Goal: Communication & Community: Answer question/provide support

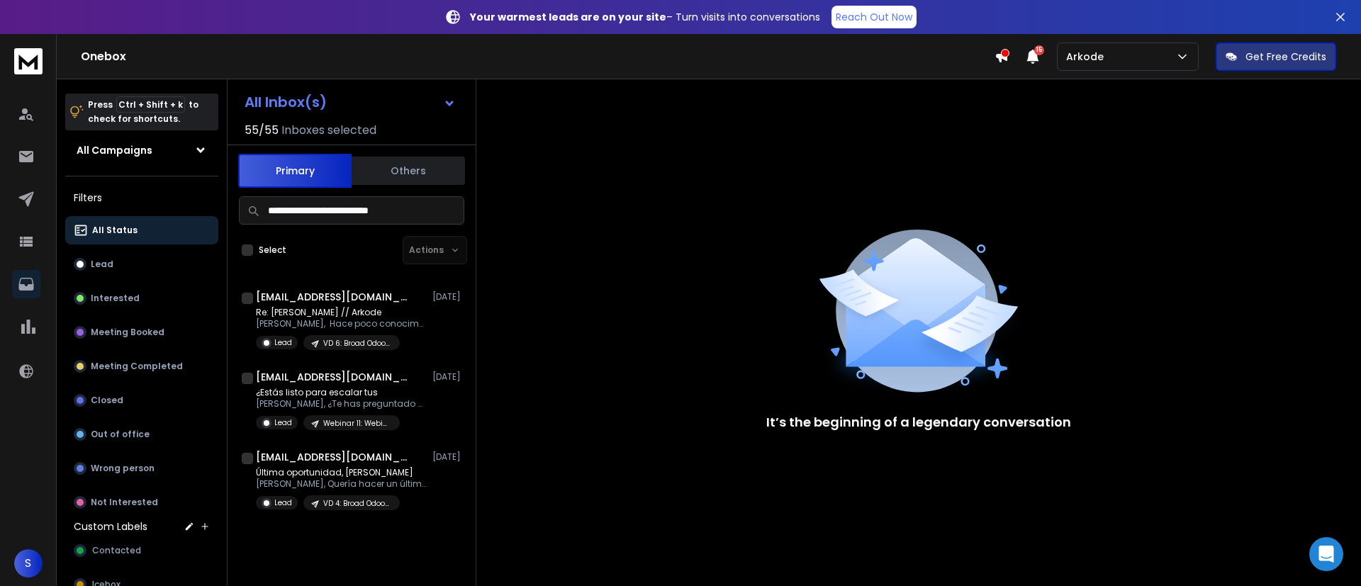
scroll to position [399, 0]
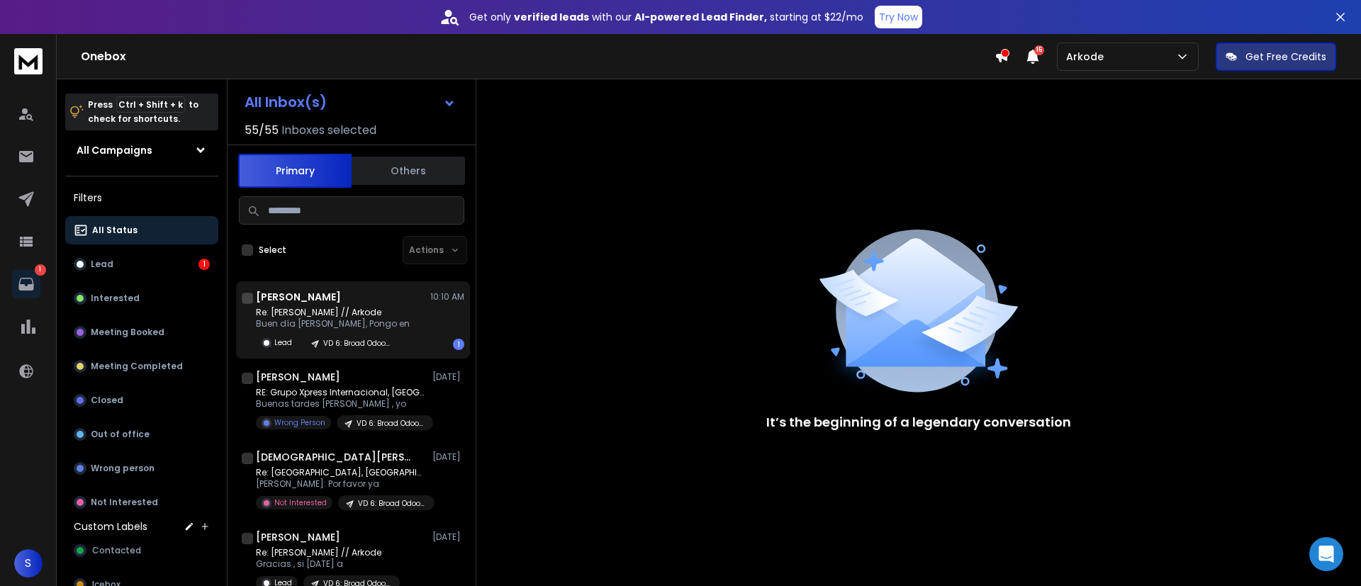
click at [442, 318] on div "Re: Ivan // Arkode Buen día Rodrigo, Pongo en Lead VD 6: Broad Odoo_Campaign - …" at bounding box center [360, 328] width 208 height 43
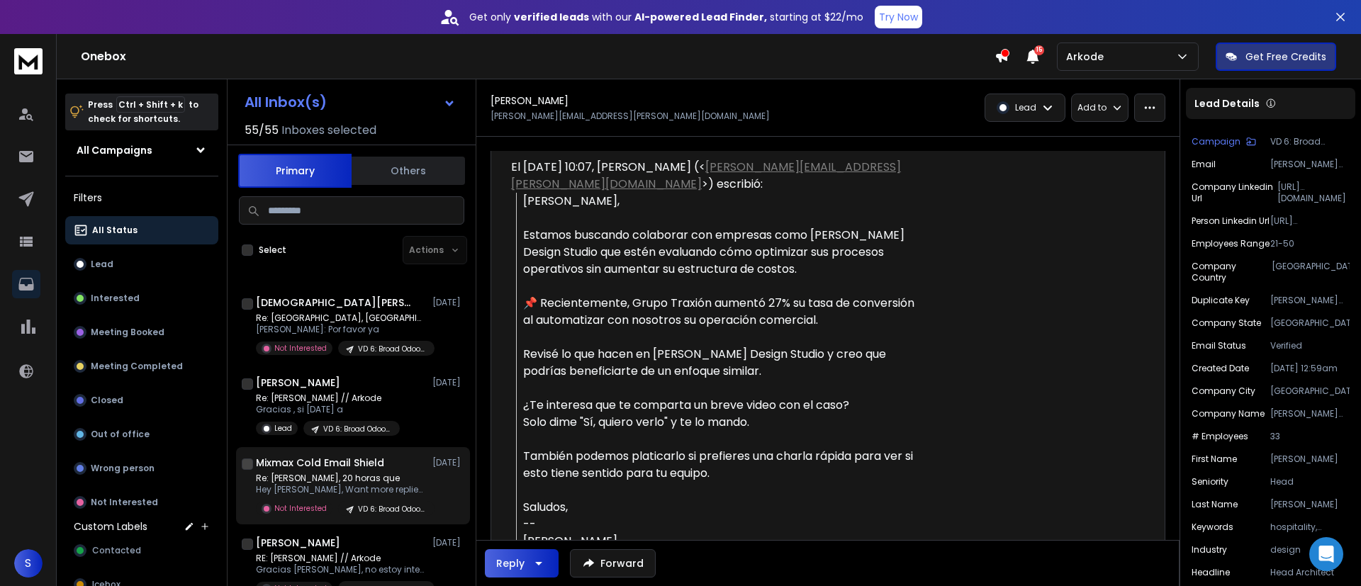
scroll to position [142, 0]
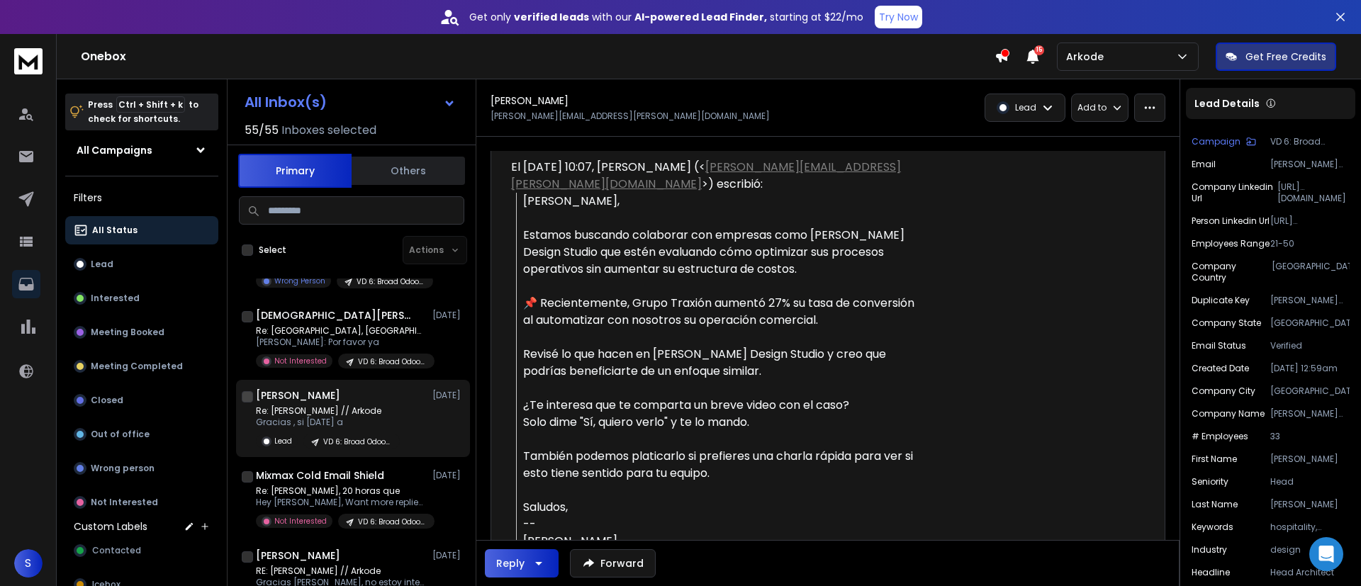
click at [389, 386] on div "Paola Betancourt Ruiz 11 Aug Re: Paola // Arkode Gracias , si jueves a Lead VD …" at bounding box center [353, 418] width 234 height 77
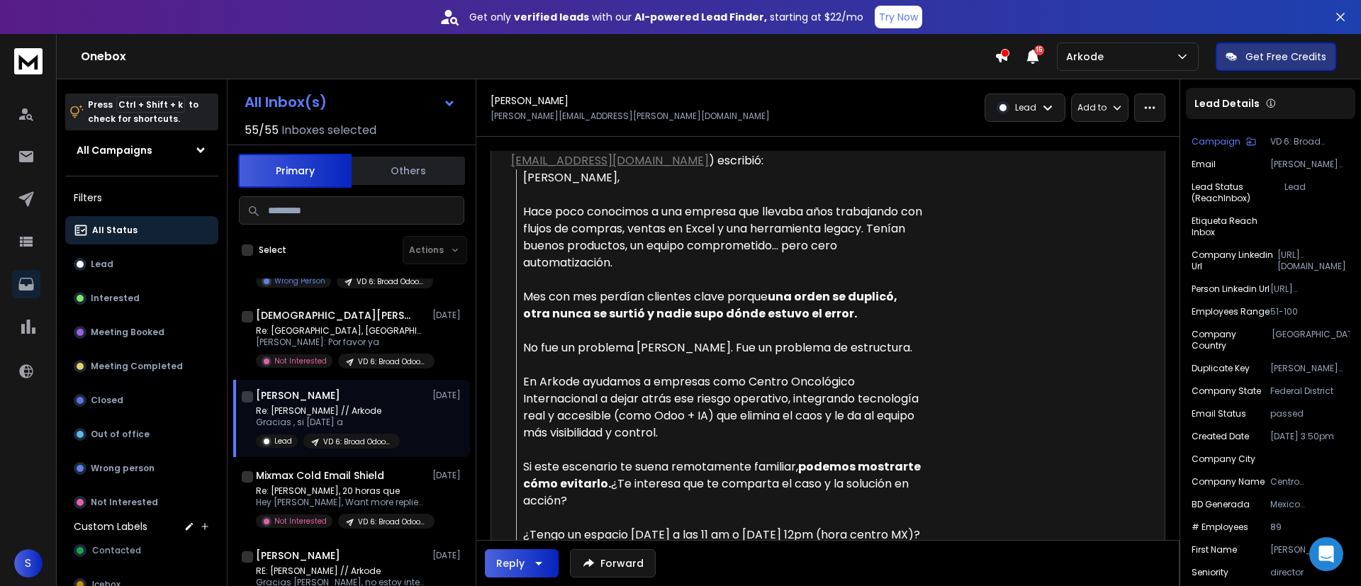
scroll to position [0, 0]
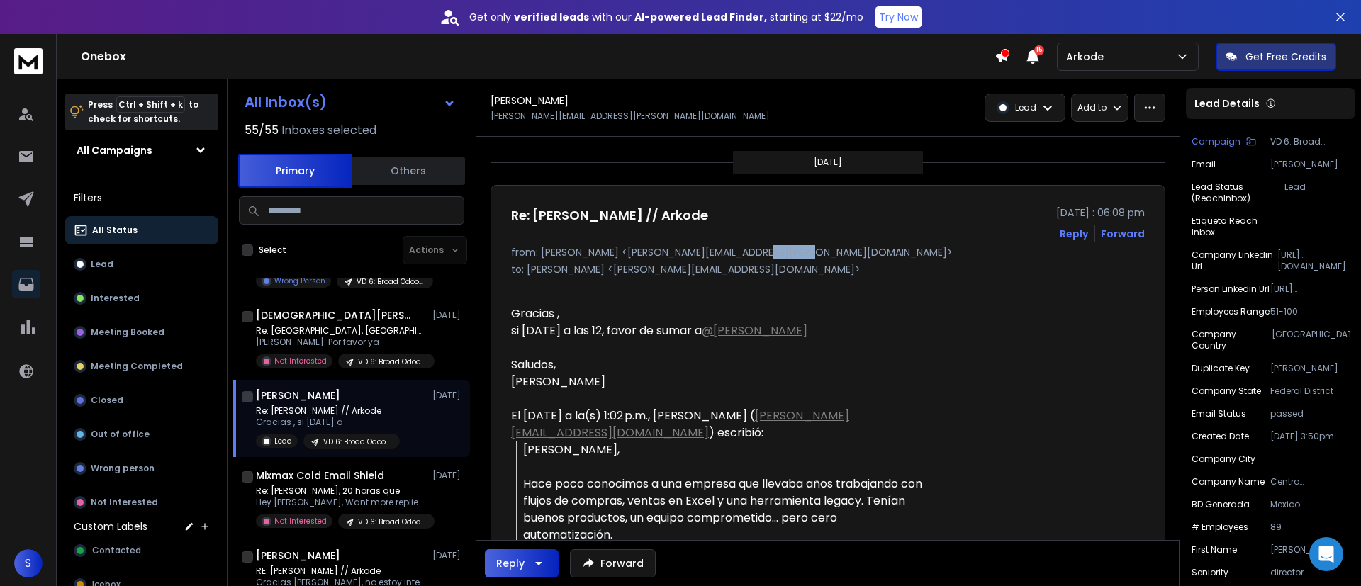
drag, startPoint x: 750, startPoint y: 248, endPoint x: 791, endPoint y: 255, distance: 41.6
click at [791, 255] on p "from: Paola Betancourt Ruiz <paola.betancourt@coisalud.com>" at bounding box center [828, 252] width 634 height 14
copy p "coisalud"
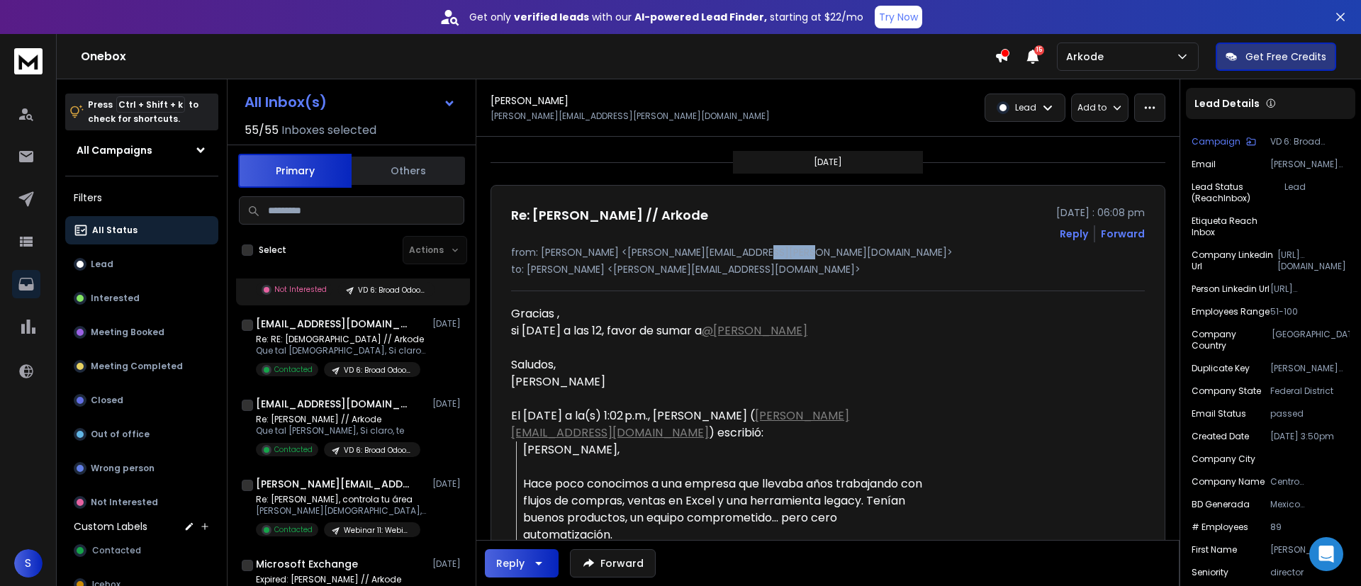
scroll to position [567, 0]
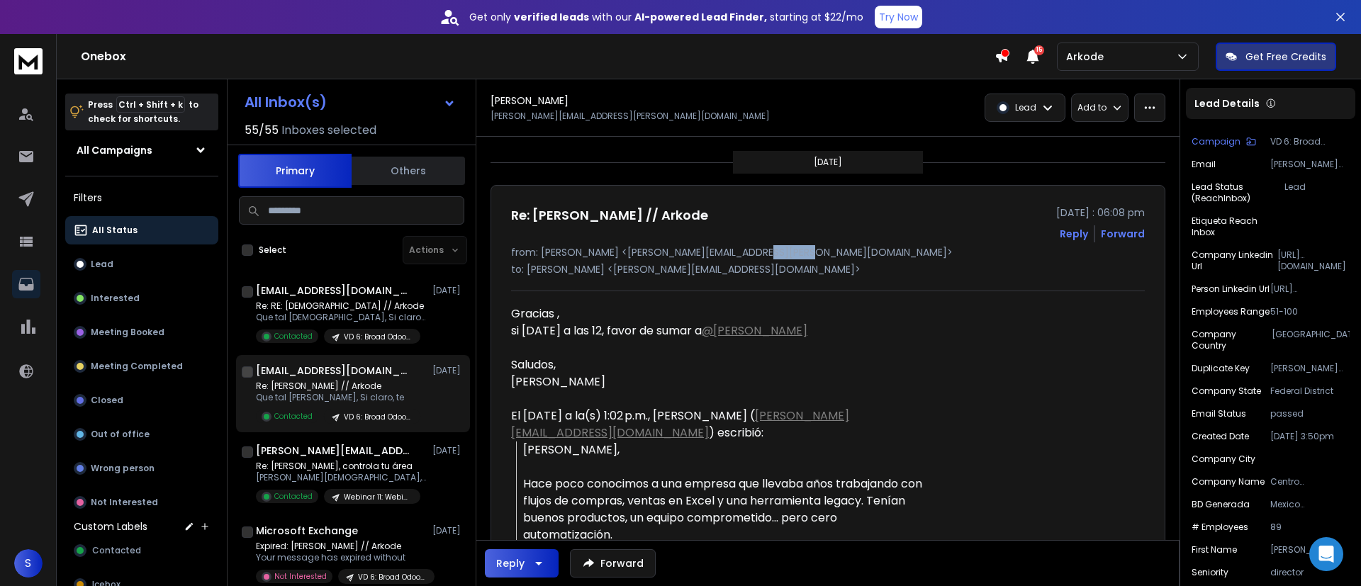
click at [395, 407] on div "Re: Jose // Arkode Que tal Ramón, Si claro, te Contacted VD 6: Broad Odoo_Campa…" at bounding box center [338, 402] width 165 height 43
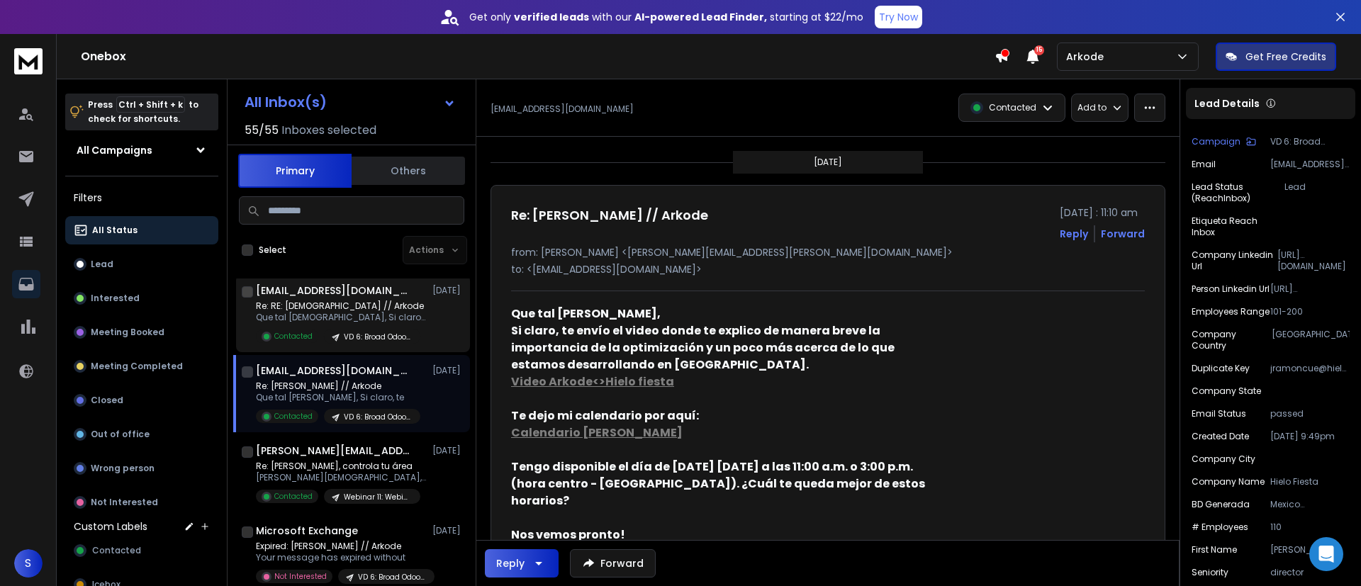
click at [357, 319] on p "Que tal [DEMOGRAPHIC_DATA], Si claro, te" at bounding box center [341, 317] width 170 height 11
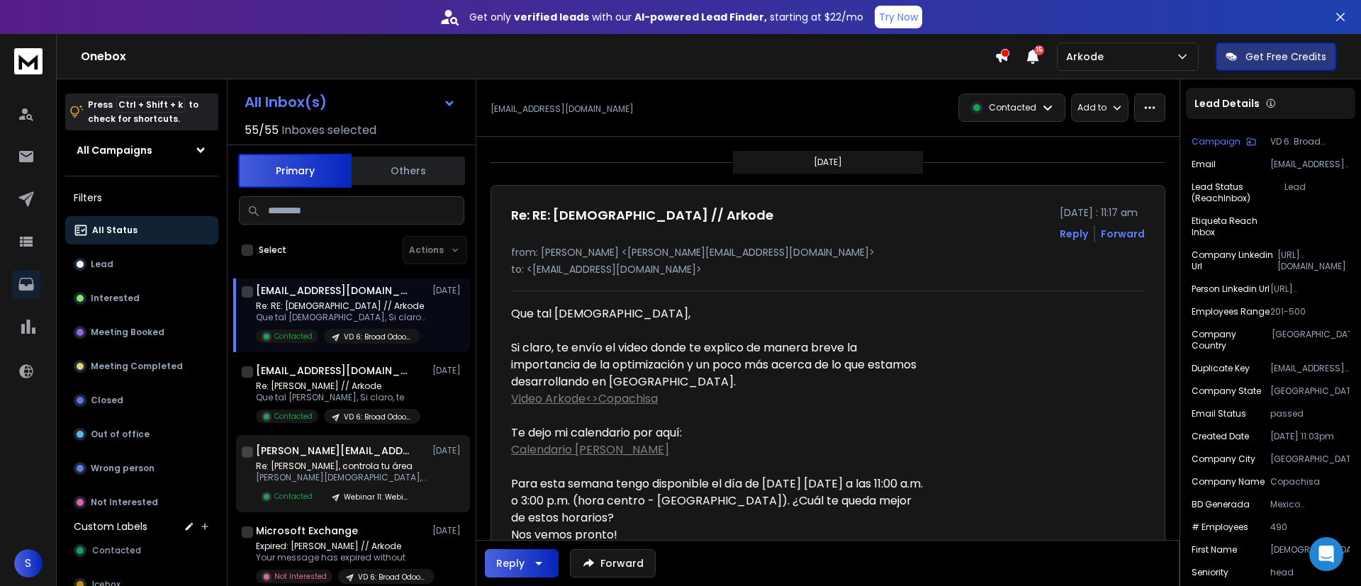
click at [369, 474] on p "[PERSON_NAME][DEMOGRAPHIC_DATA], Discúlpame la invitación a" at bounding box center [341, 477] width 170 height 11
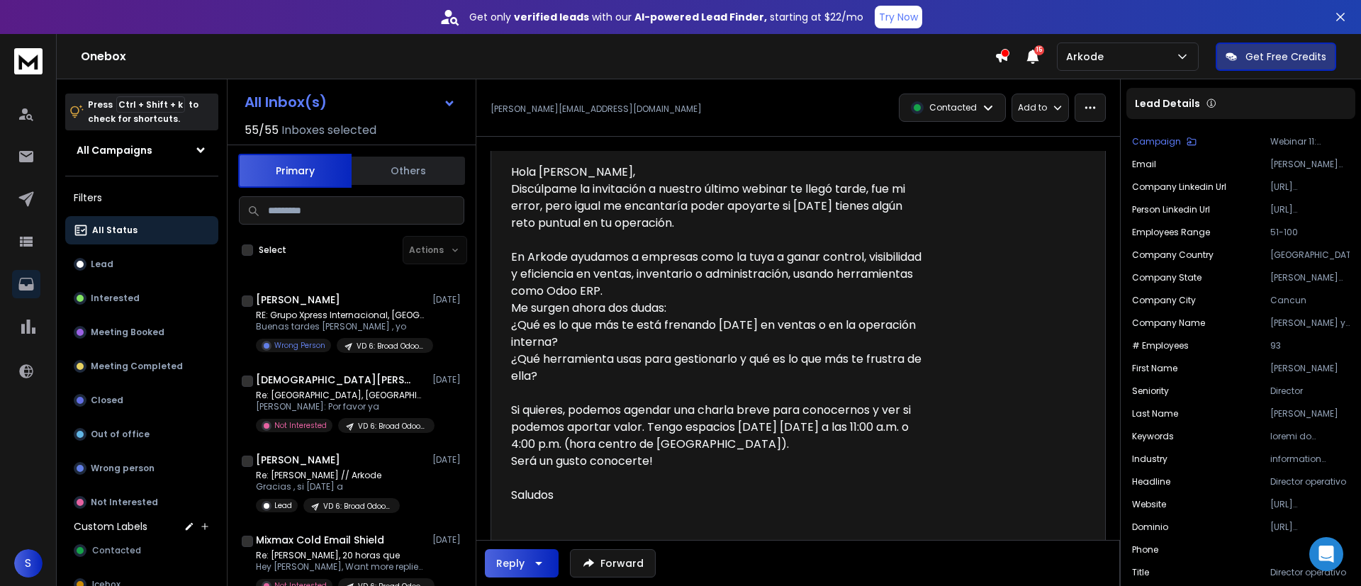
scroll to position [71, 0]
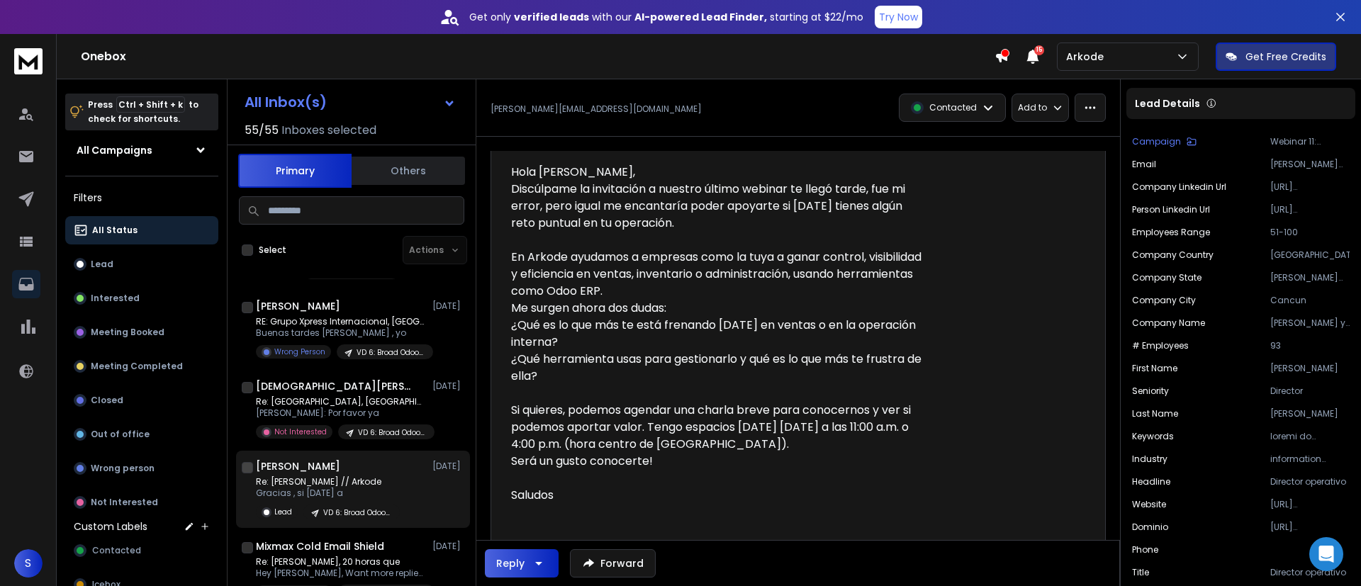
click at [386, 483] on p "Re: [PERSON_NAME] // Arkode" at bounding box center [328, 482] width 144 height 11
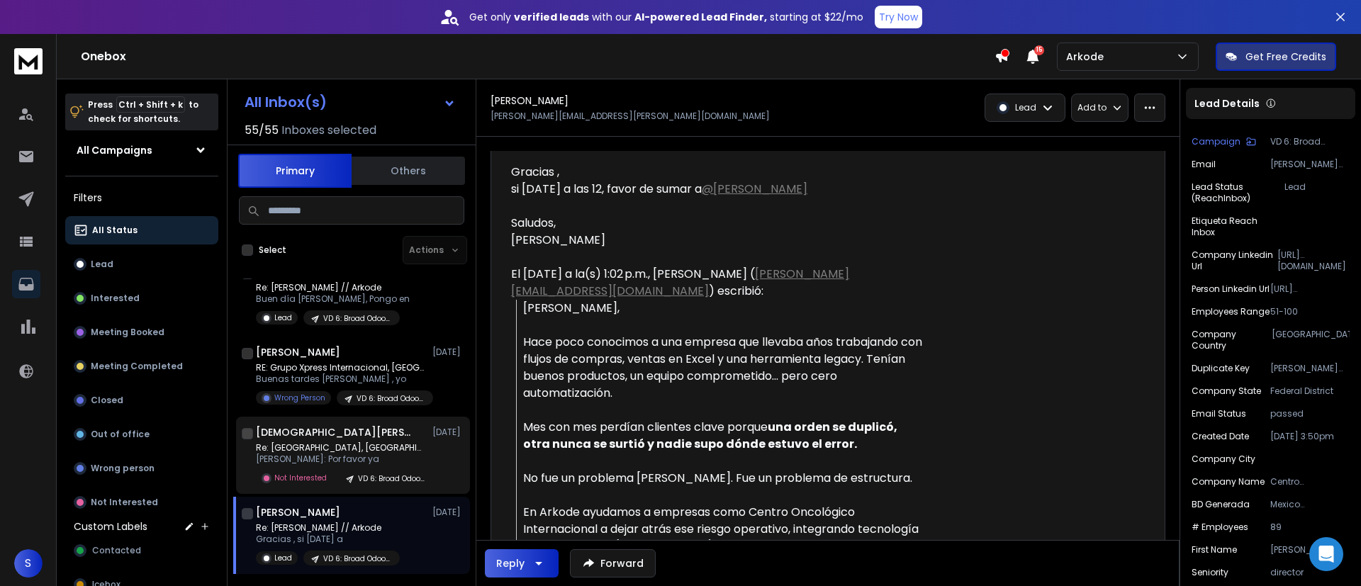
scroll to position [0, 0]
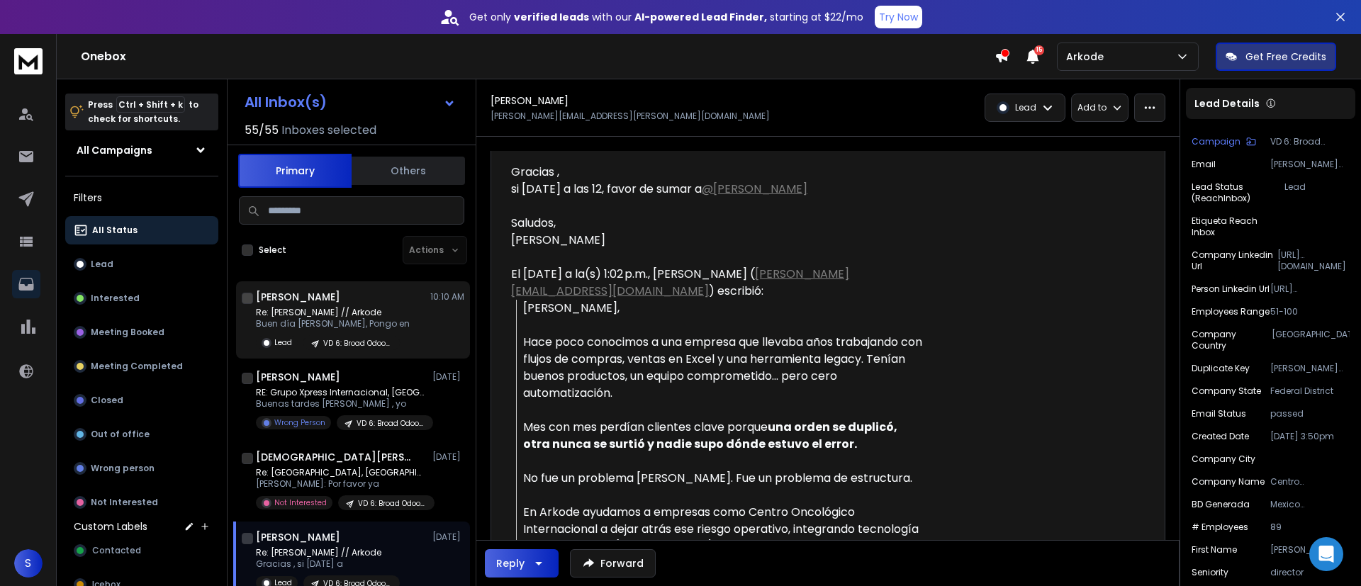
click at [383, 318] on p "Buen día Rodrigo, Pongo en" at bounding box center [333, 323] width 154 height 11
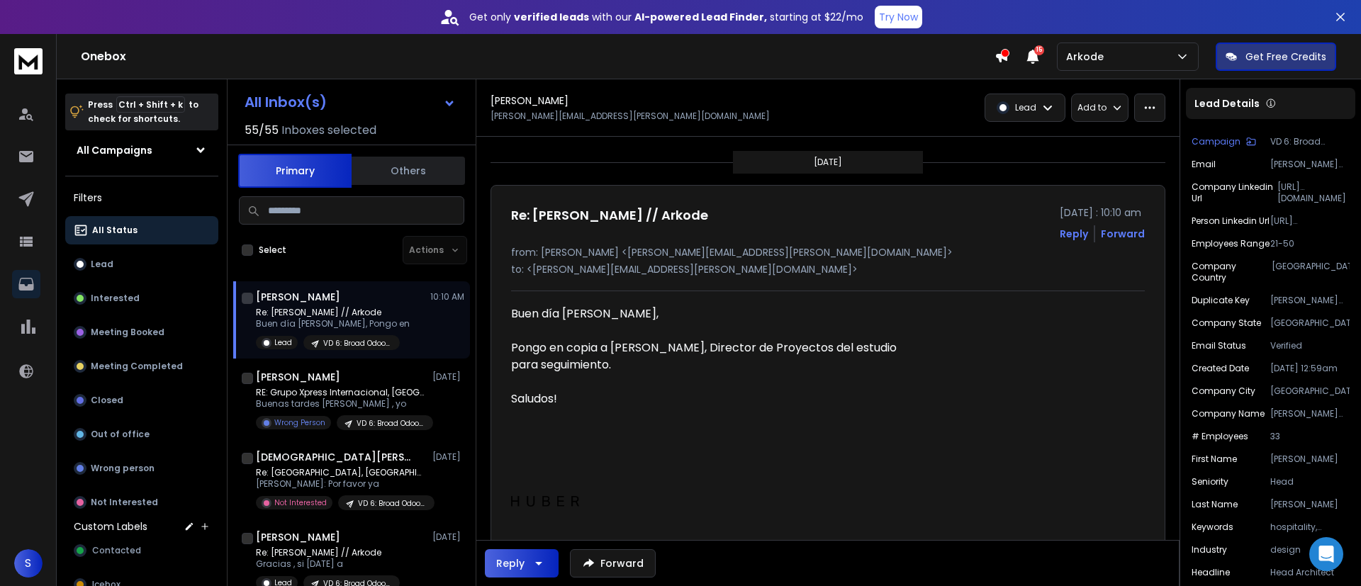
click at [534, 557] on icon "button" at bounding box center [538, 563] width 17 height 17
click at [533, 535] on p "Reply All" at bounding box center [518, 528] width 64 height 20
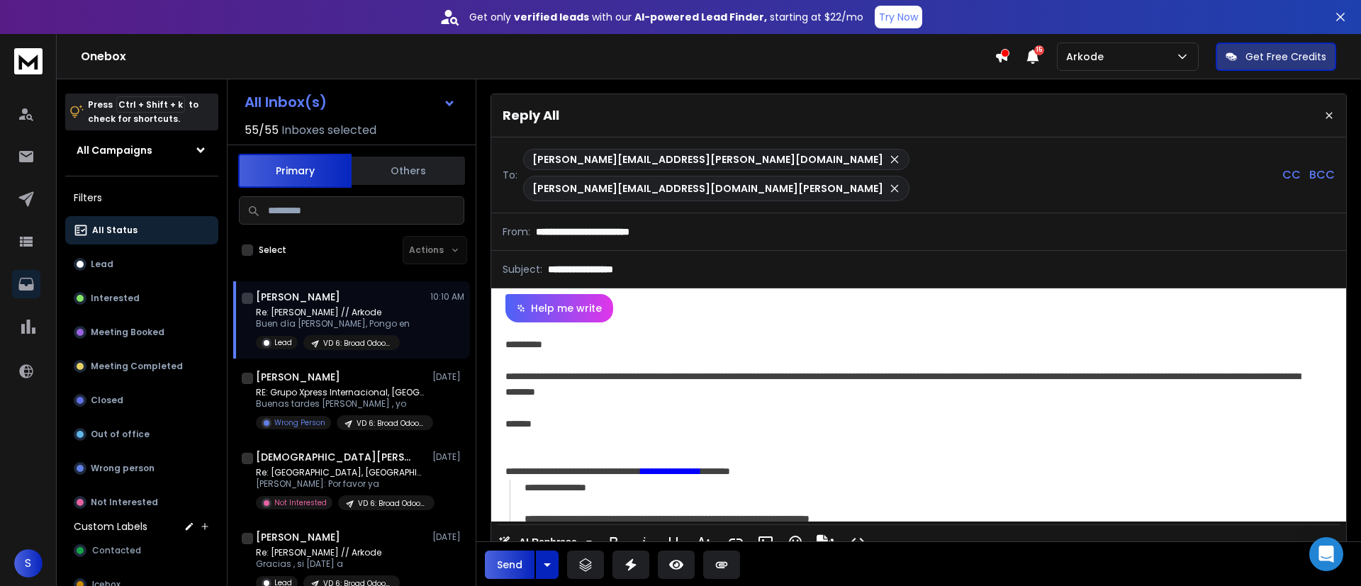
click at [662, 369] on div "**********" at bounding box center [909, 385] width 806 height 32
click at [1156, 369] on div "**********" at bounding box center [909, 385] width 806 height 32
click at [496, 561] on button "Send" at bounding box center [510, 565] width 50 height 28
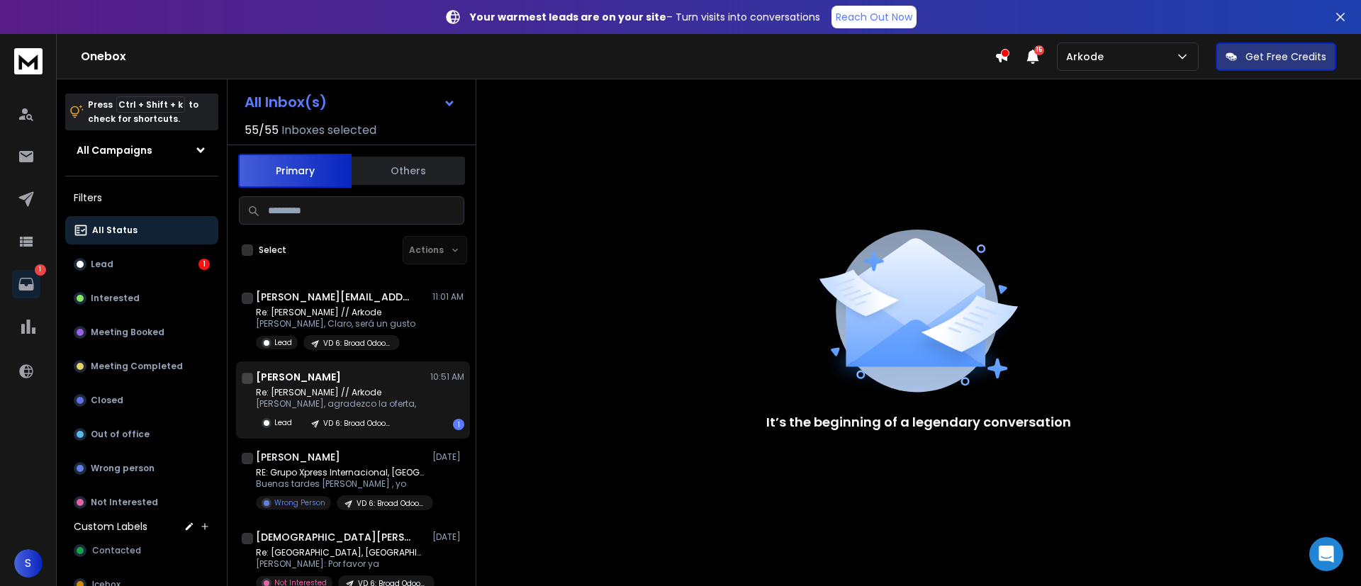
click at [425, 399] on div "Re: [PERSON_NAME] // [PERSON_NAME], agradezco la oferta, Lead VD 6: Broad Odoo_…" at bounding box center [360, 408] width 208 height 43
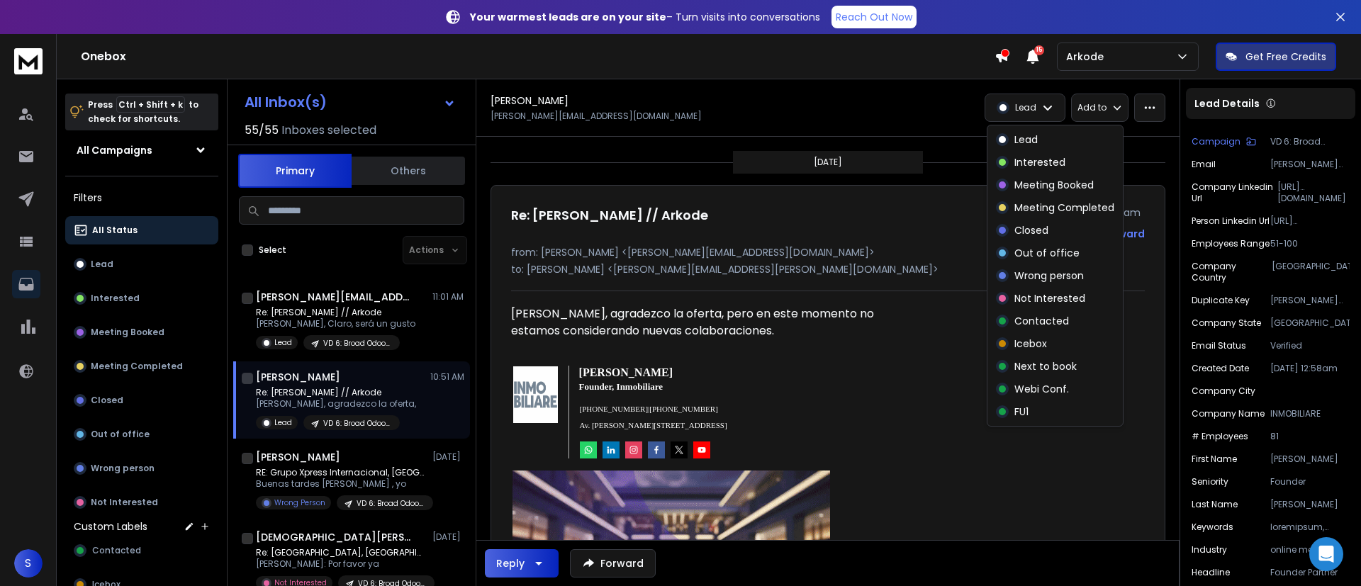
click at [1042, 101] on div "Lead" at bounding box center [1025, 107] width 79 height 27
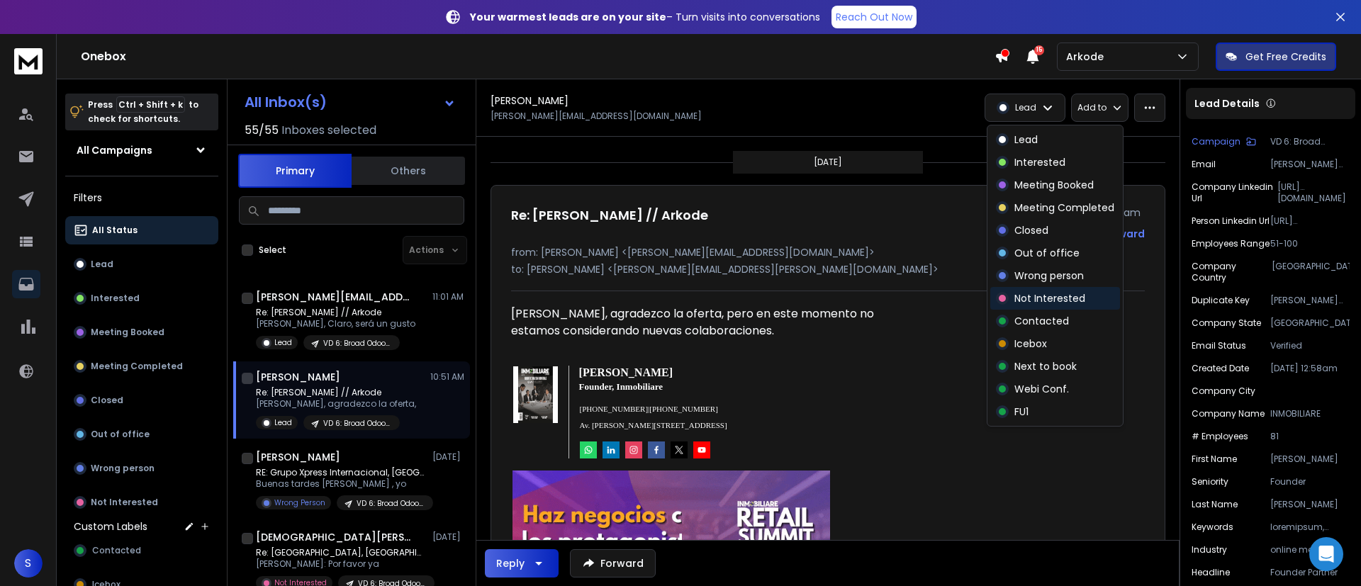
click at [1034, 302] on p "Not Interested" at bounding box center [1050, 298] width 71 height 14
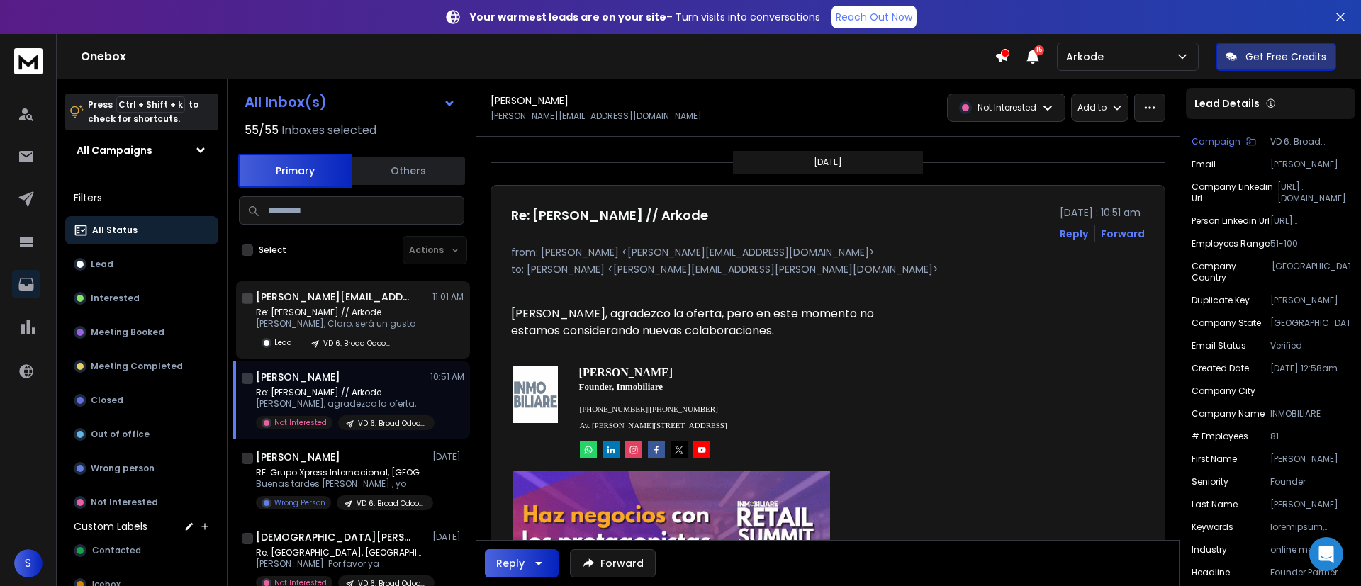
click at [402, 322] on div "Re: [PERSON_NAME] // [PERSON_NAME], [PERSON_NAME], será un gusto Lead VD 6: Bro…" at bounding box center [360, 328] width 208 height 43
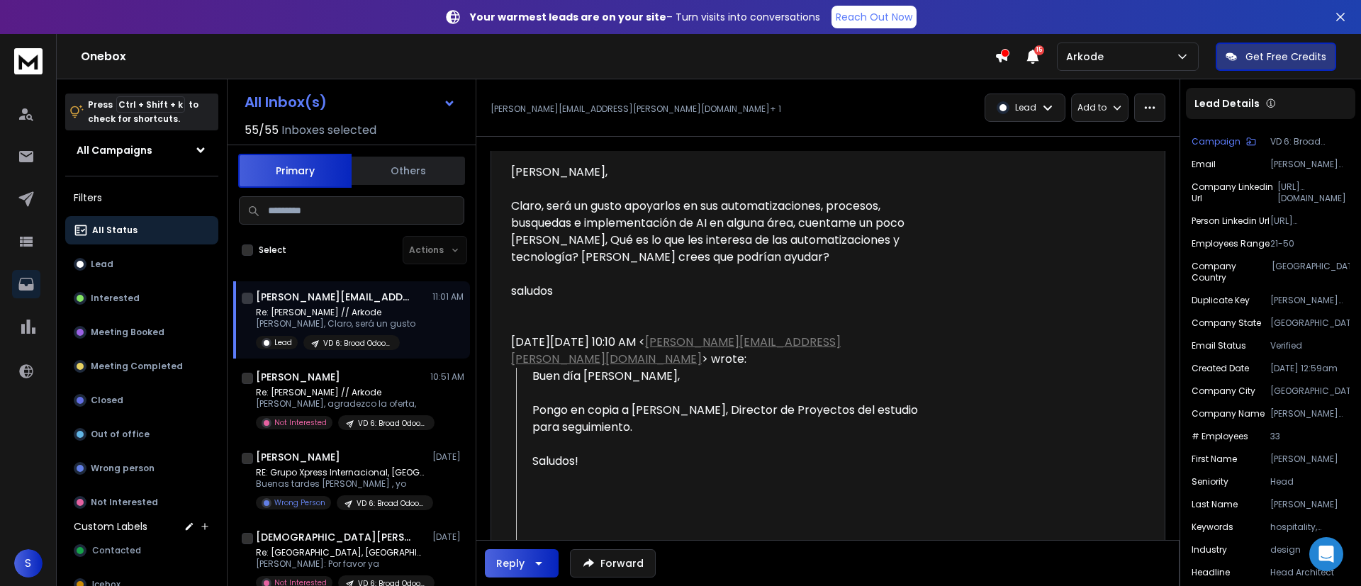
scroll to position [142, 0]
